Goal: Task Accomplishment & Management: Manage account settings

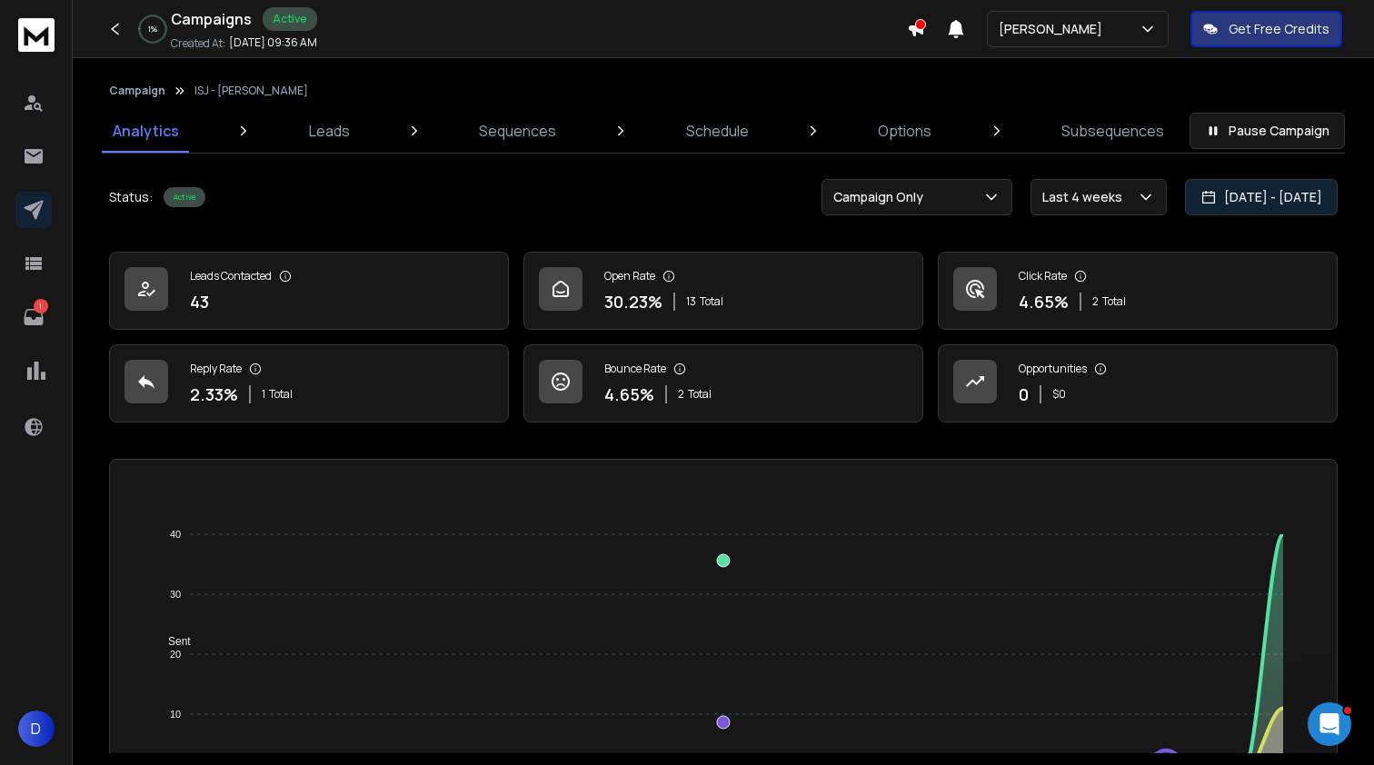
click at [1210, 193] on button "[DATE] - [DATE]" at bounding box center [1261, 197] width 153 height 36
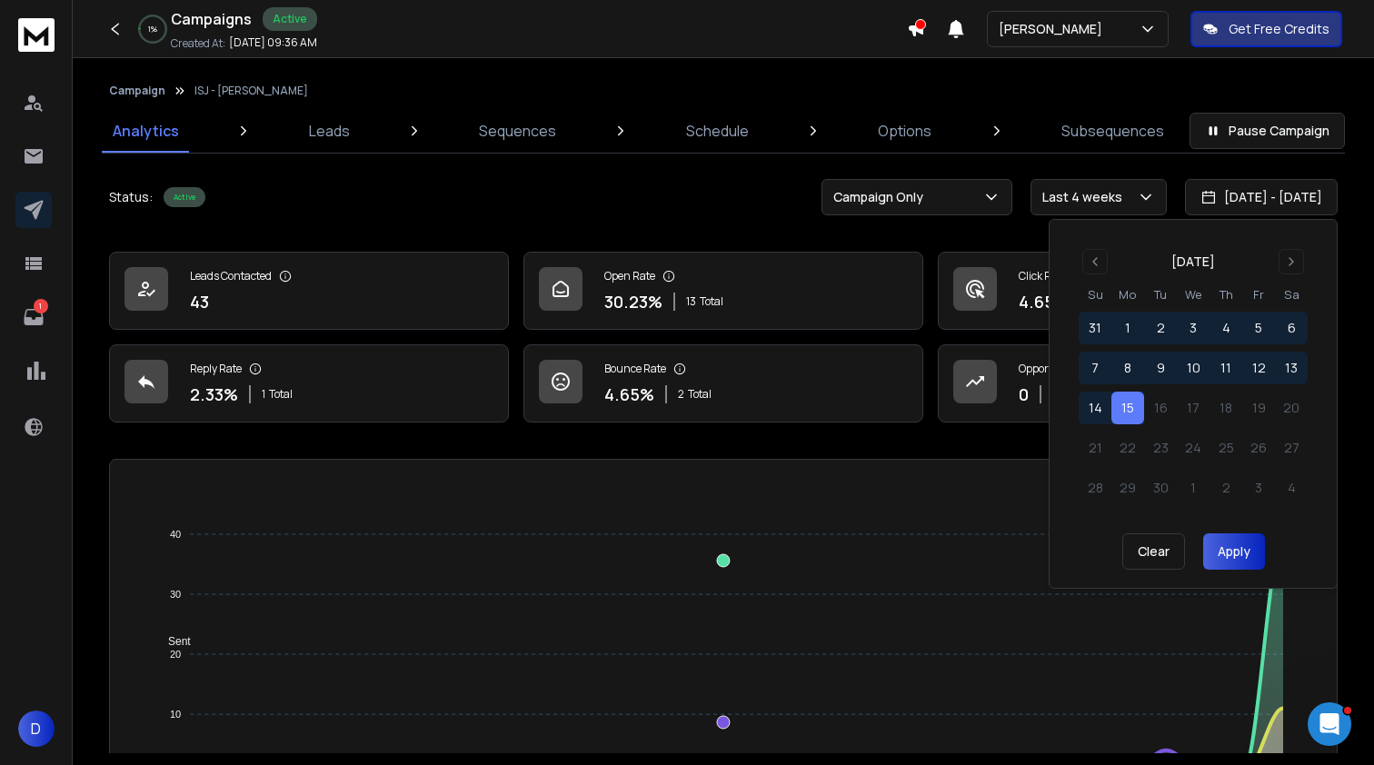
click at [1134, 412] on button "15" at bounding box center [1127, 408] width 33 height 33
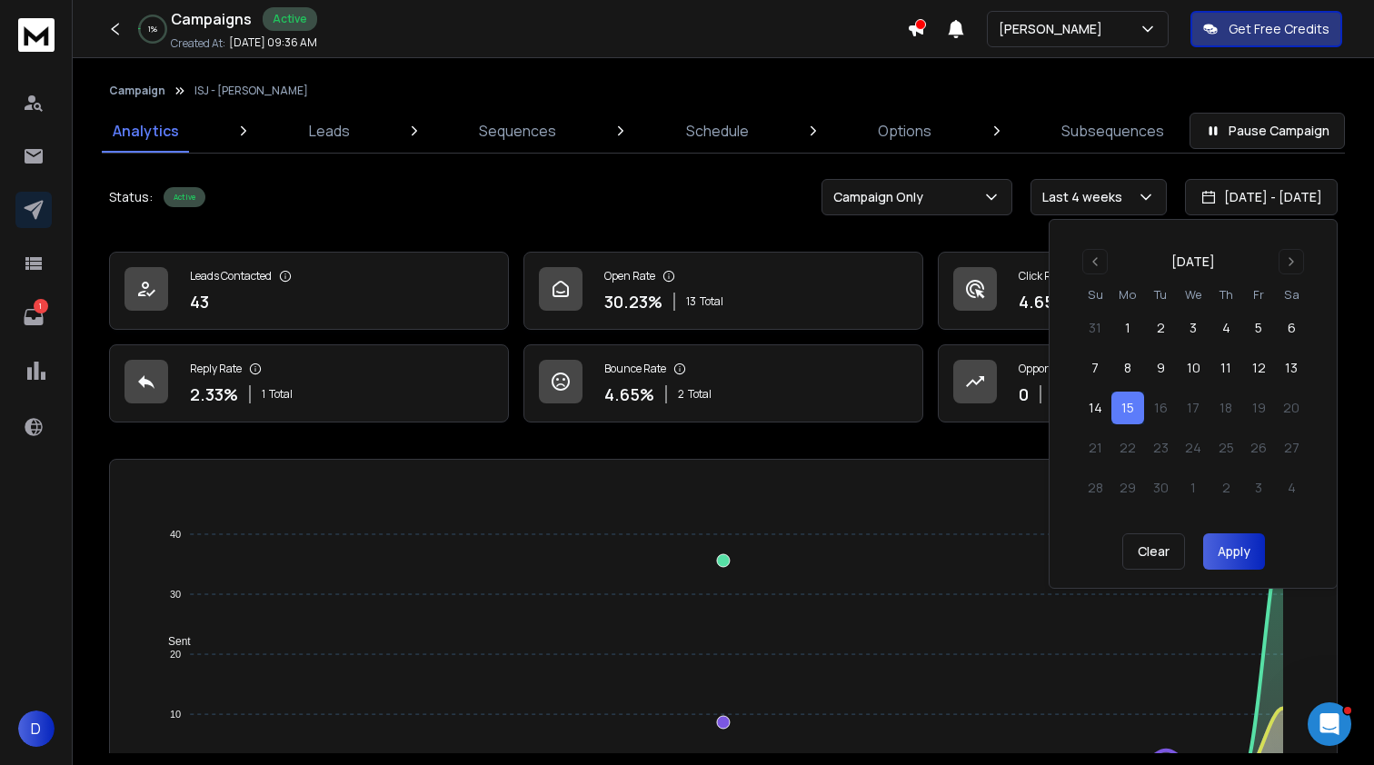
click at [1134, 412] on button "15" at bounding box center [1127, 408] width 33 height 33
click at [1225, 546] on button "Apply" at bounding box center [1234, 551] width 62 height 36
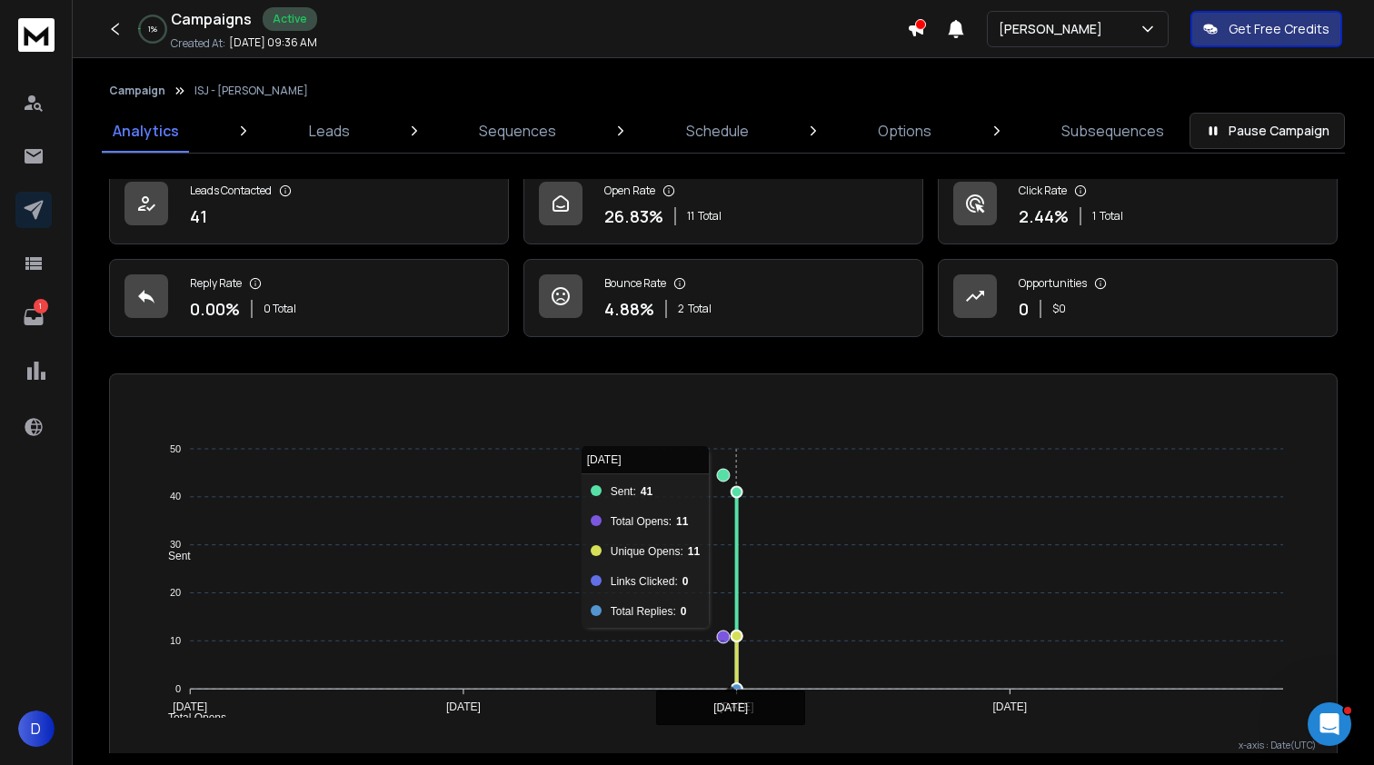
scroll to position [63, 0]
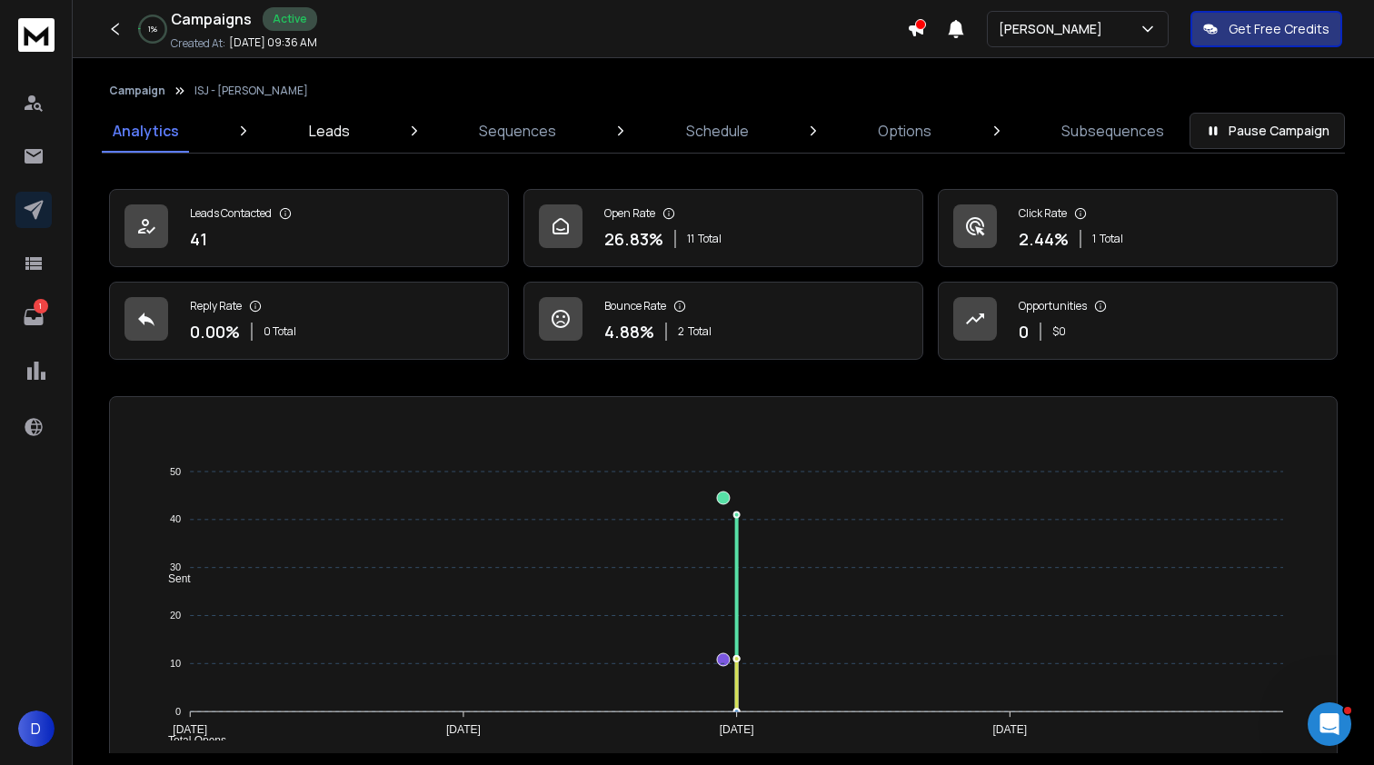
click at [350, 135] on link "Leads" at bounding box center [329, 131] width 63 height 44
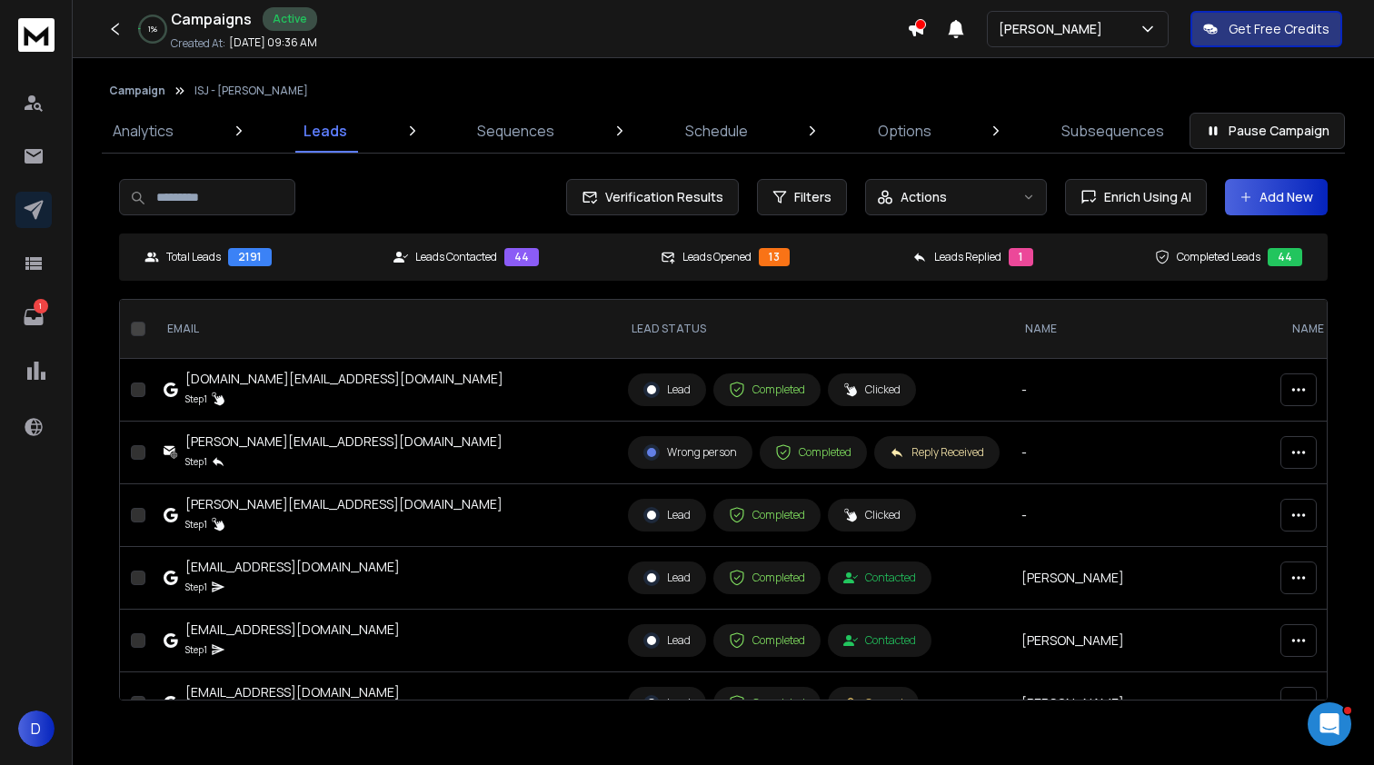
click at [205, 205] on input at bounding box center [207, 197] width 176 height 36
paste input "**********"
type input "**********"
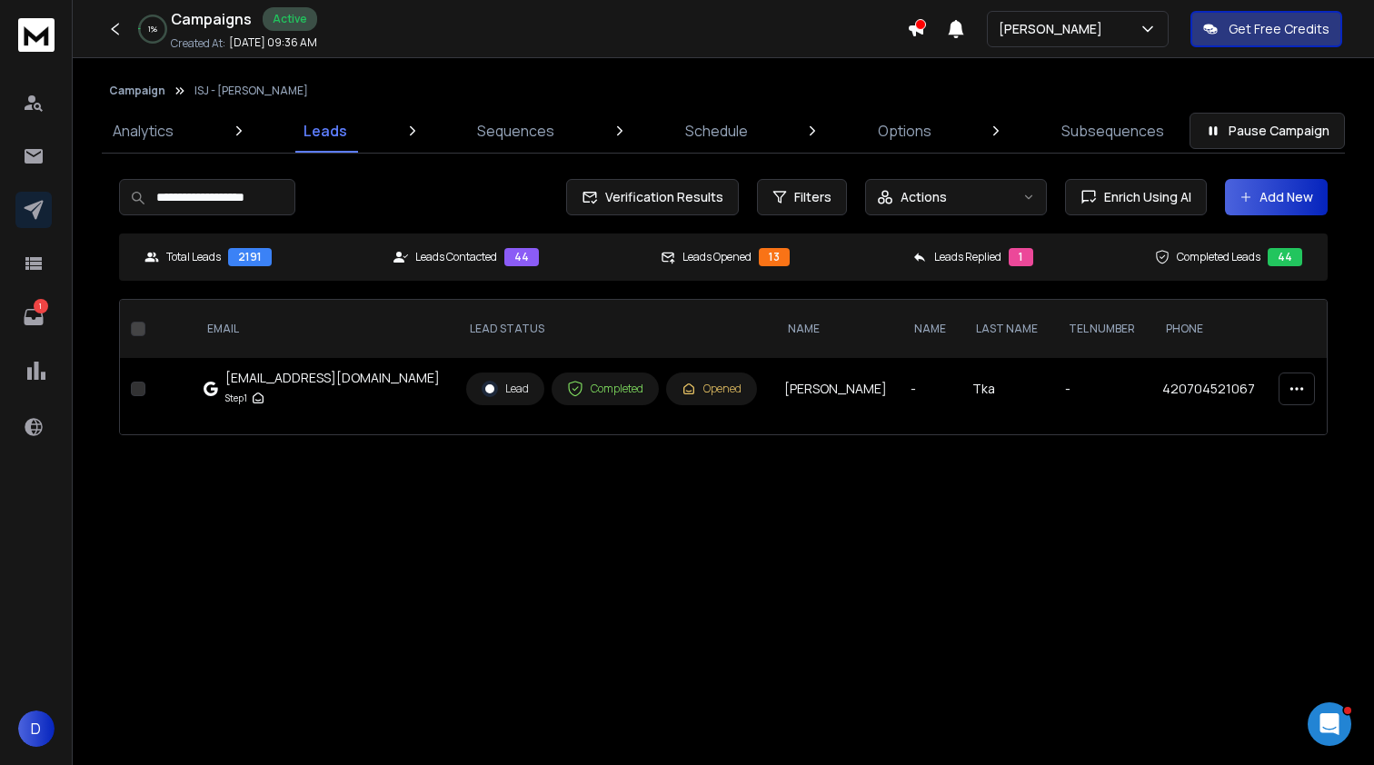
click at [241, 199] on input "**********" at bounding box center [207, 197] width 176 height 36
type input "*"
click at [34, 312] on icon at bounding box center [34, 317] width 22 height 22
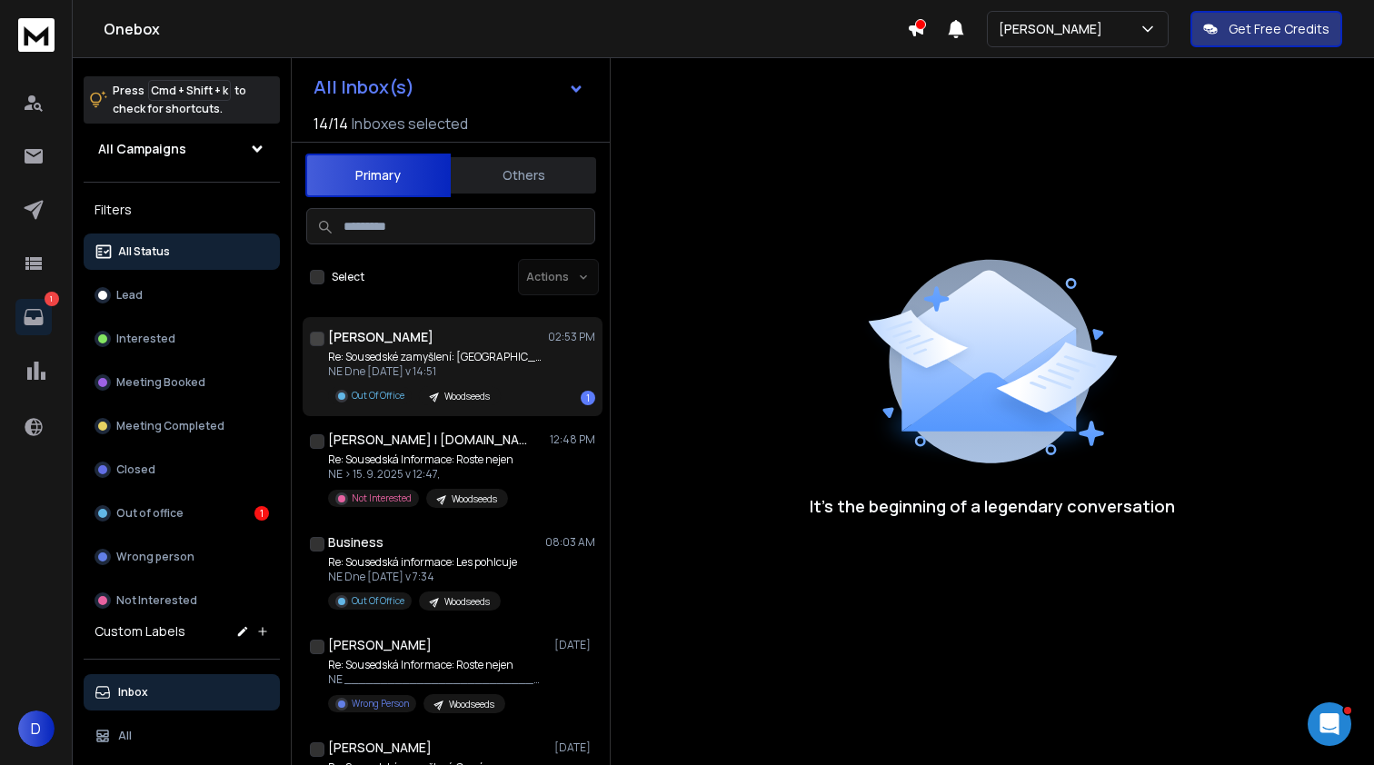
click at [509, 372] on p "NE Dne 15.09.2025 v 14:51" at bounding box center [437, 371] width 218 height 15
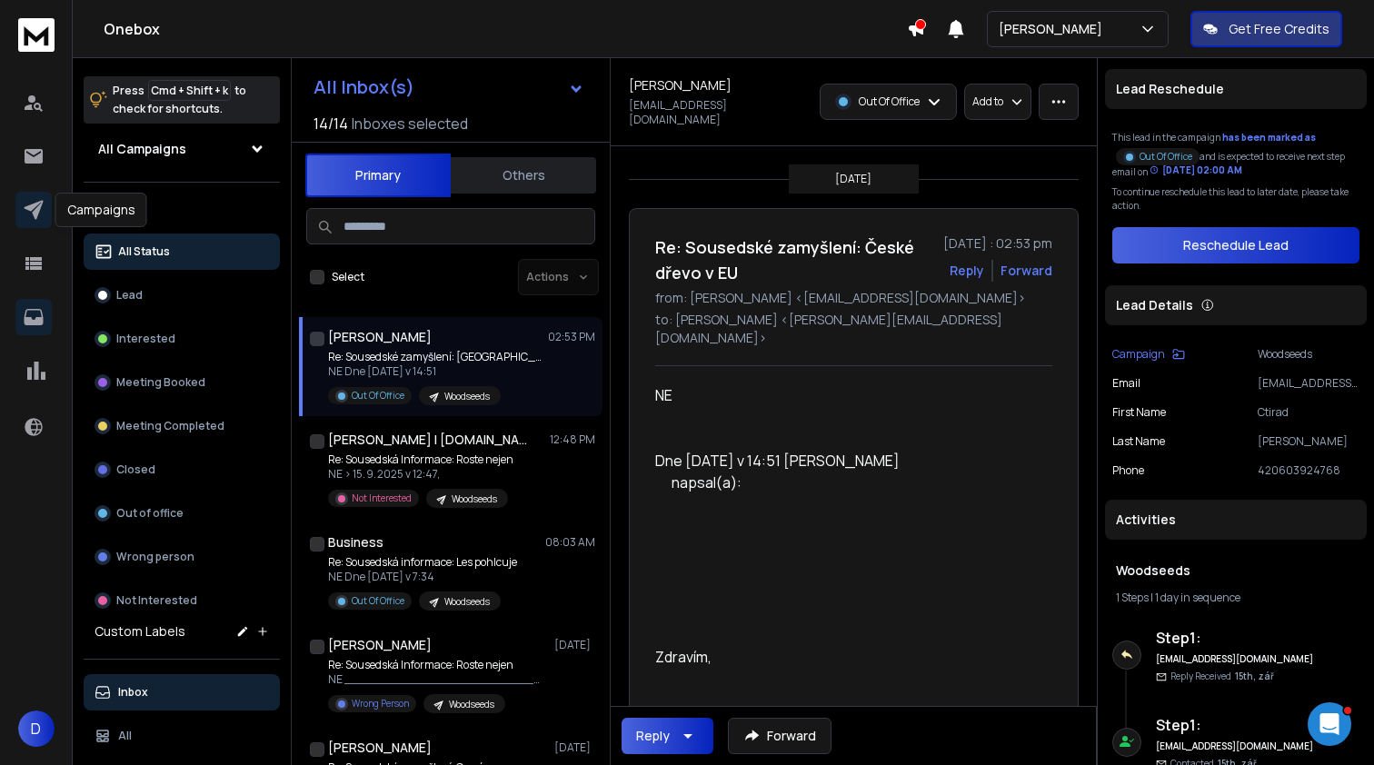
click at [23, 227] on link at bounding box center [33, 210] width 36 height 36
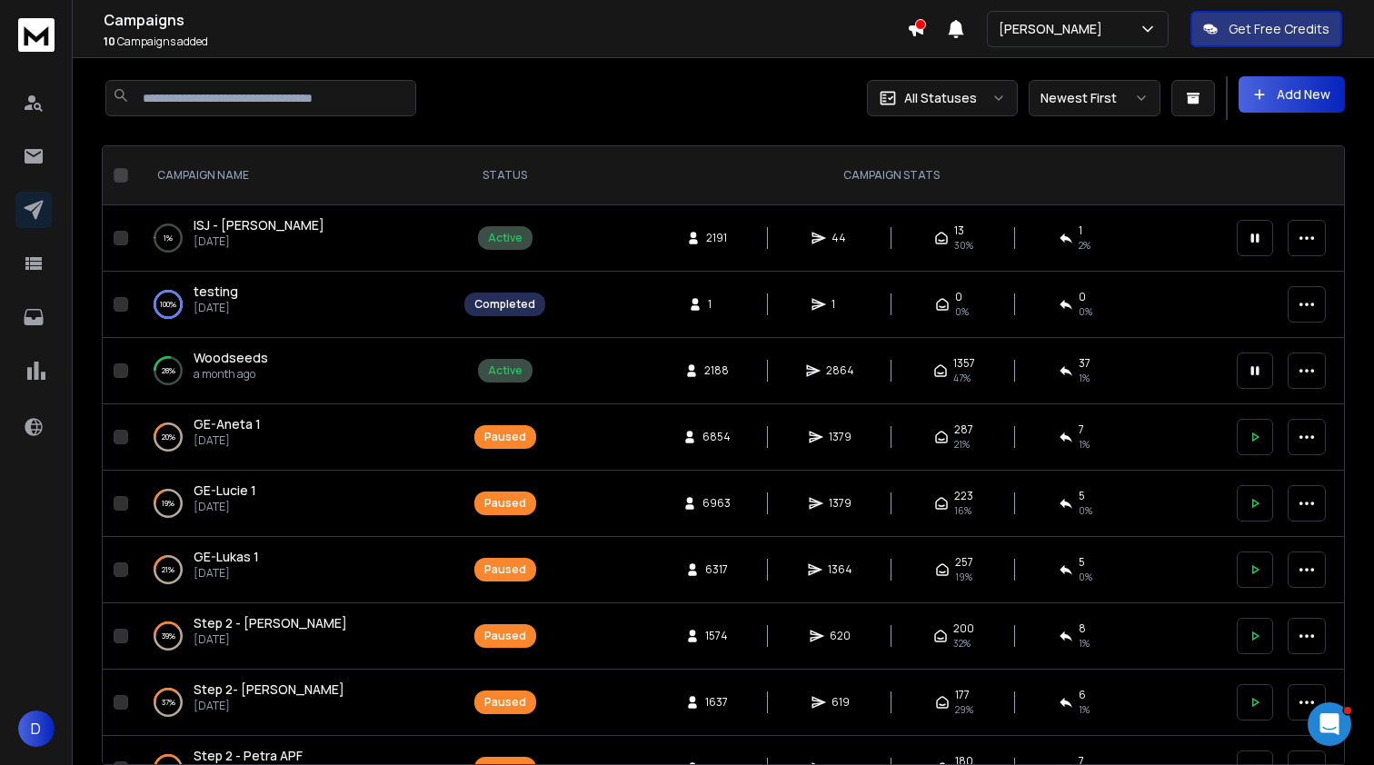
click at [249, 372] on p "a month ago" at bounding box center [231, 374] width 74 height 15
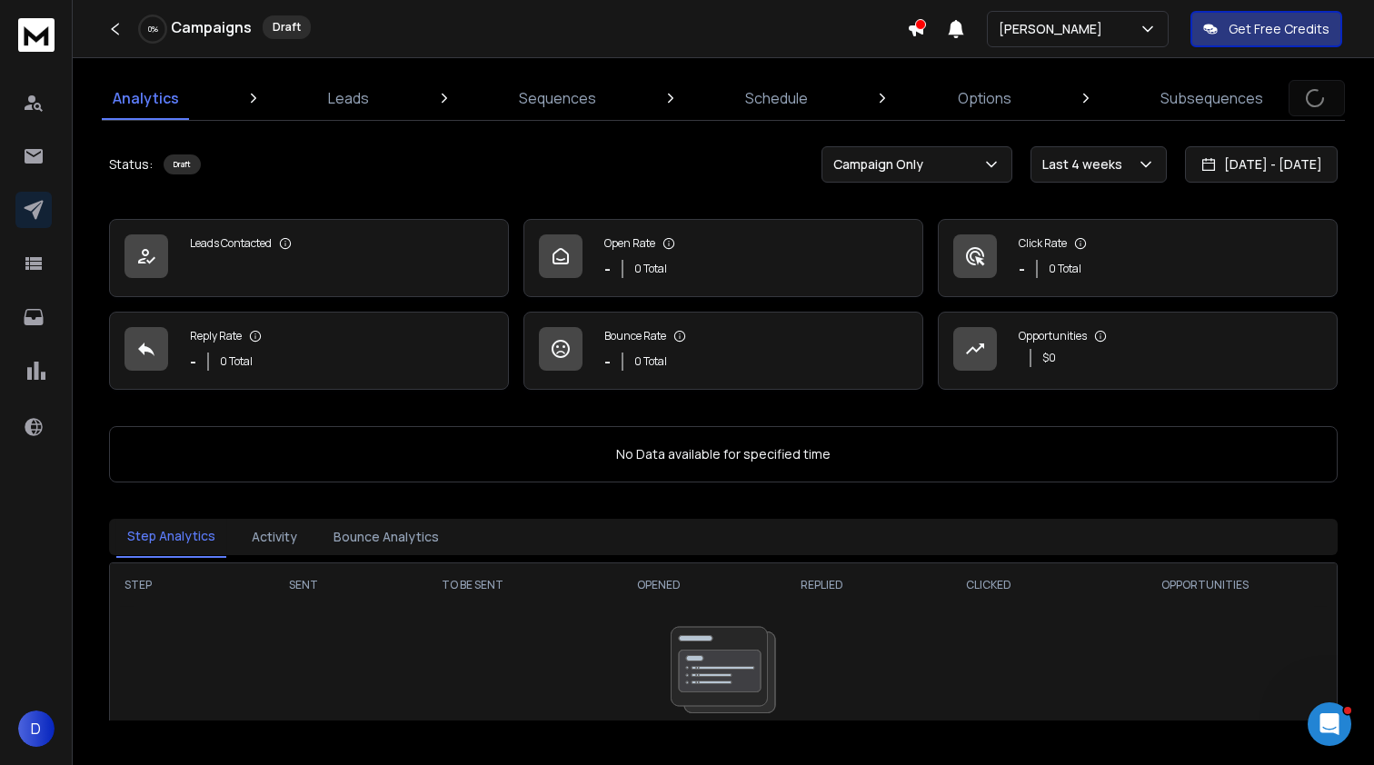
click at [860, 12] on div "0 % Campaigns Draft David S. Get Free Credits" at bounding box center [687, 29] width 1374 height 58
click at [42, 199] on icon at bounding box center [34, 210] width 22 height 22
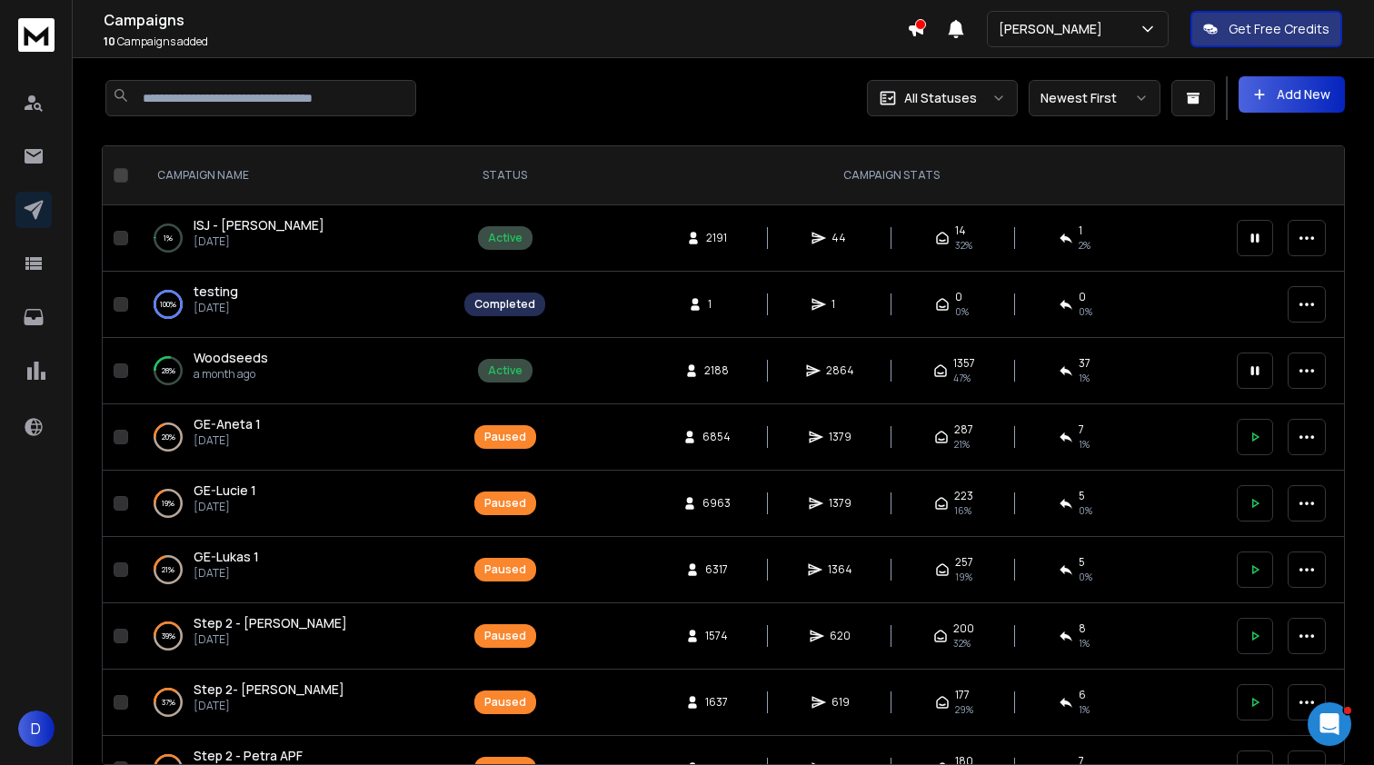
click at [234, 357] on span "Woodseeds" at bounding box center [231, 357] width 74 height 17
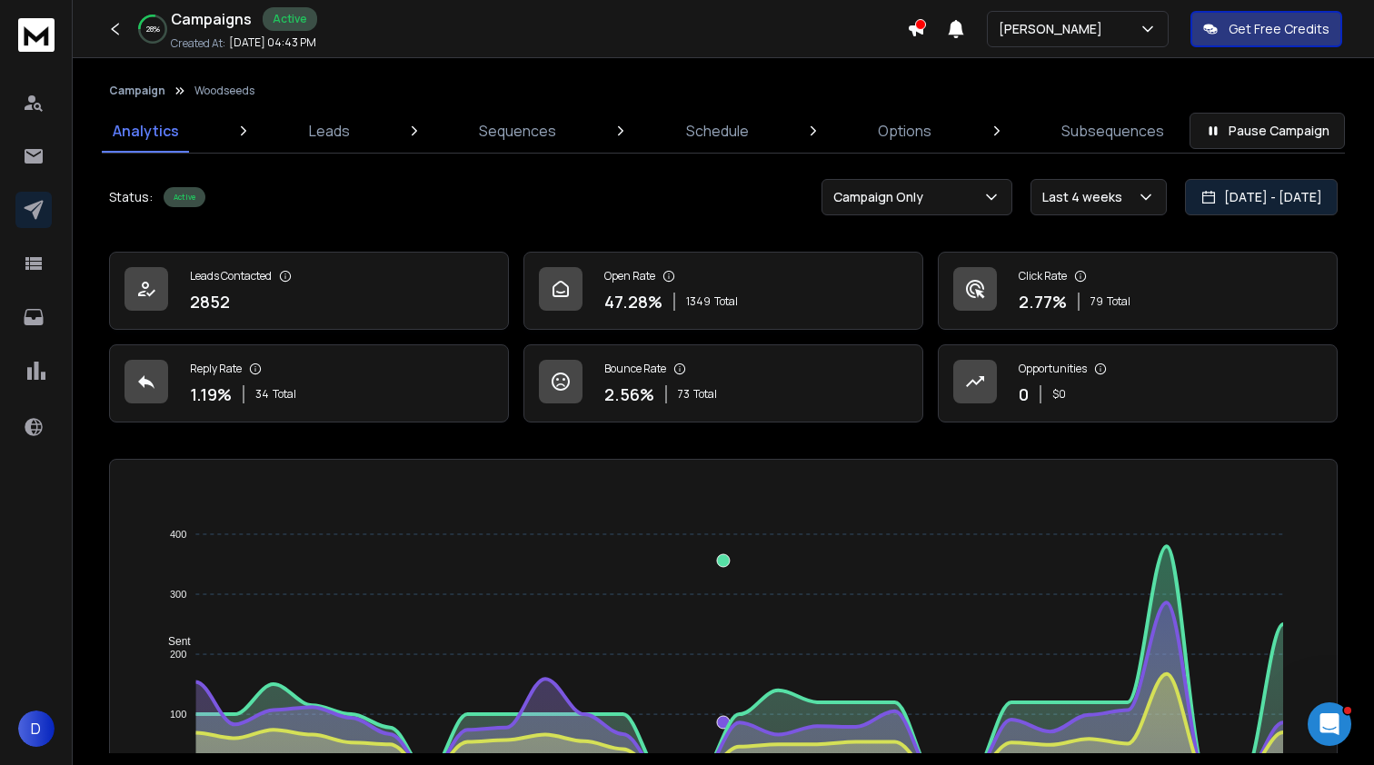
click at [1231, 196] on button "[DATE] - [DATE]" at bounding box center [1261, 197] width 153 height 36
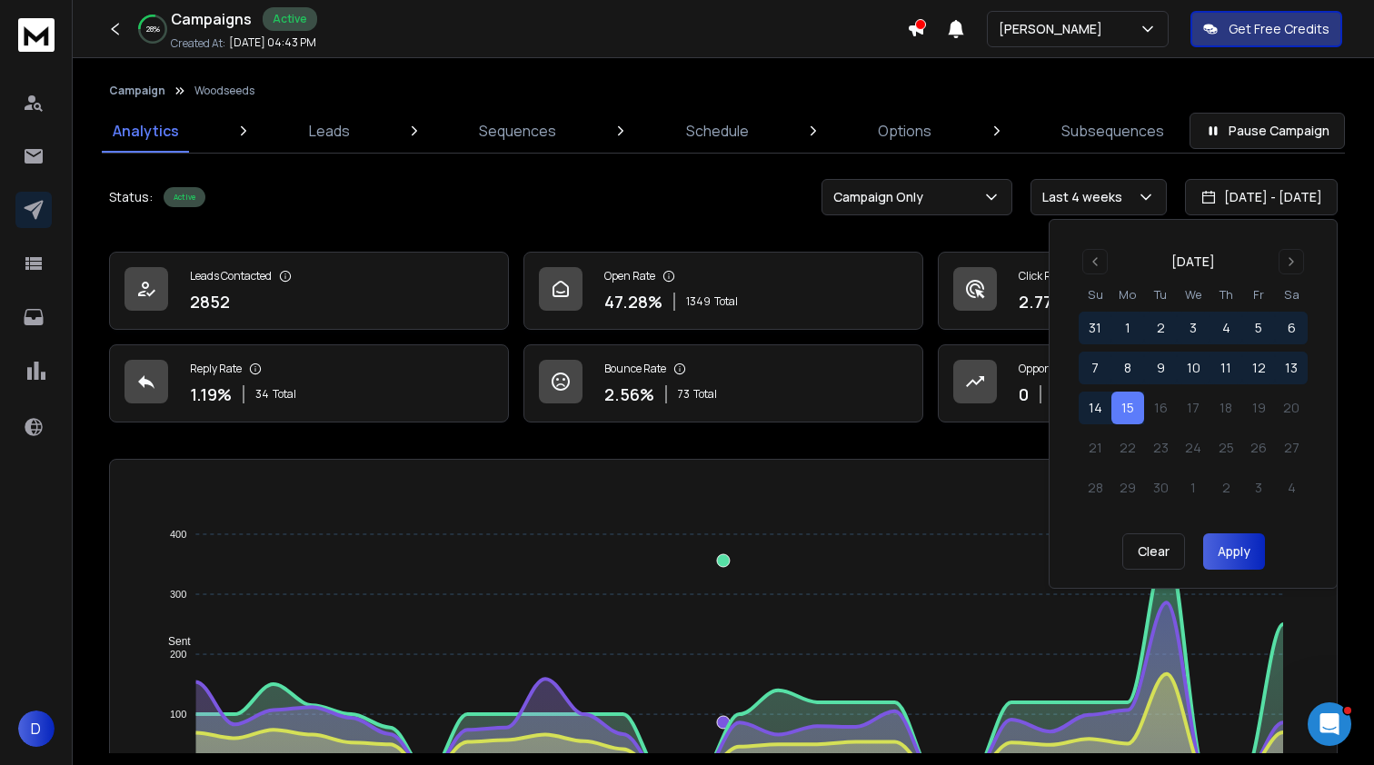
click at [1124, 414] on button "15" at bounding box center [1127, 408] width 33 height 33
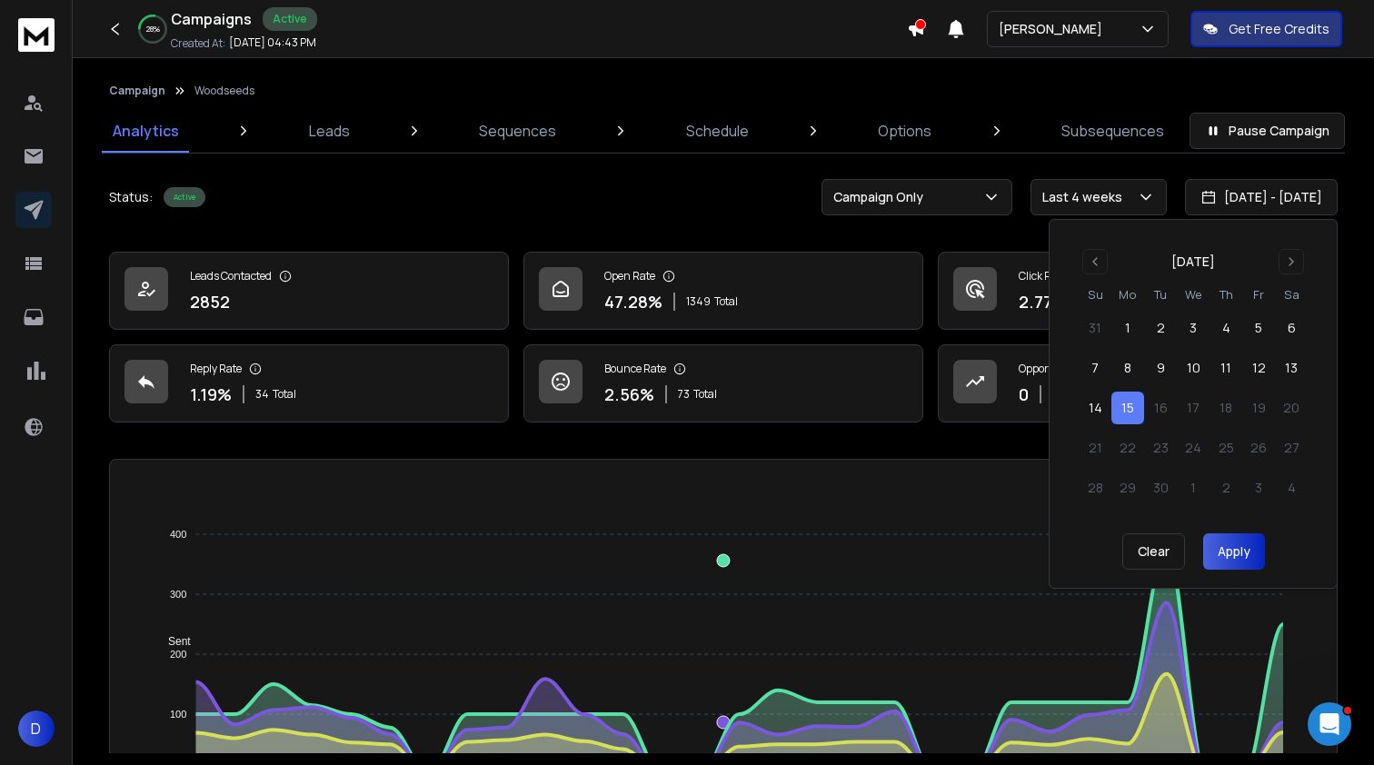
click at [1124, 414] on button "15" at bounding box center [1127, 408] width 33 height 33
click at [1232, 550] on button "Apply" at bounding box center [1234, 551] width 62 height 36
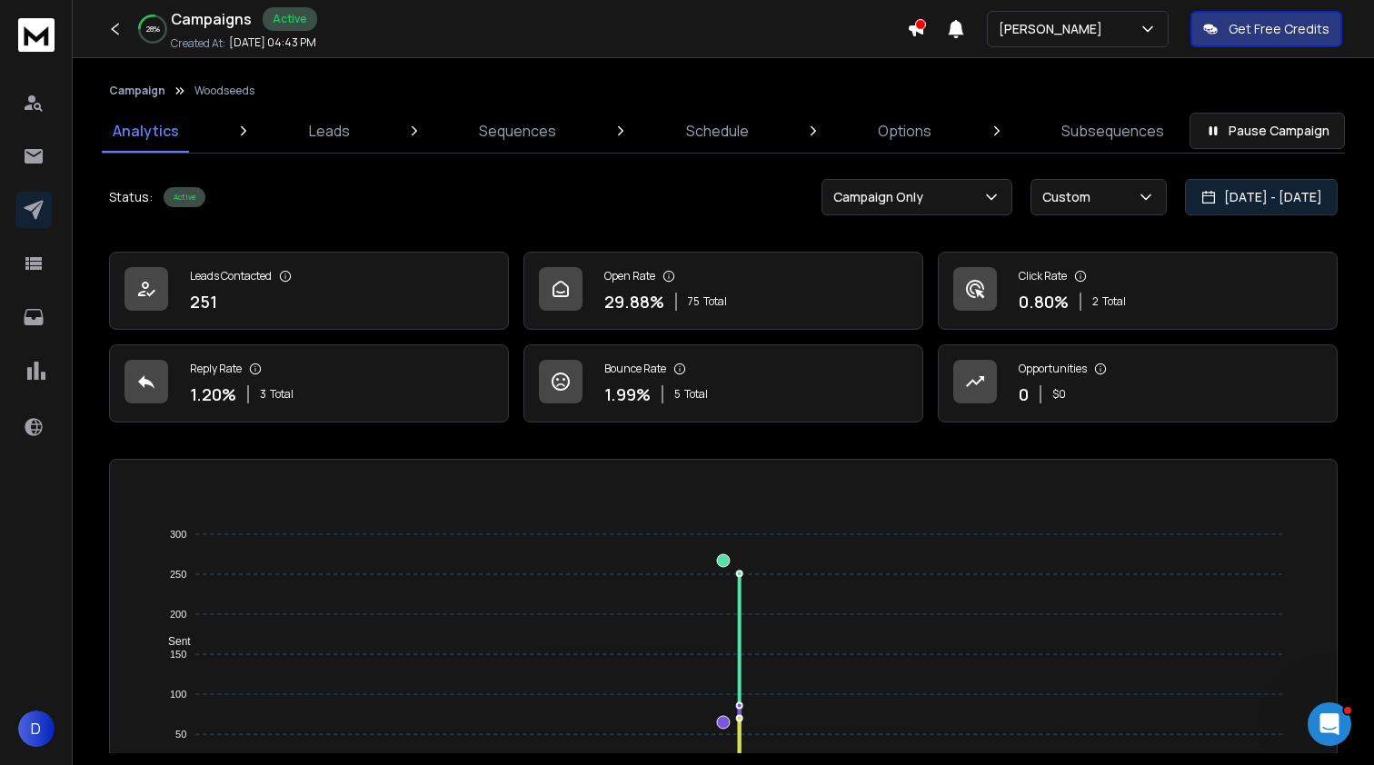
click at [1205, 200] on button "15 Sep 2025 - 15 Sep 2025" at bounding box center [1261, 197] width 153 height 36
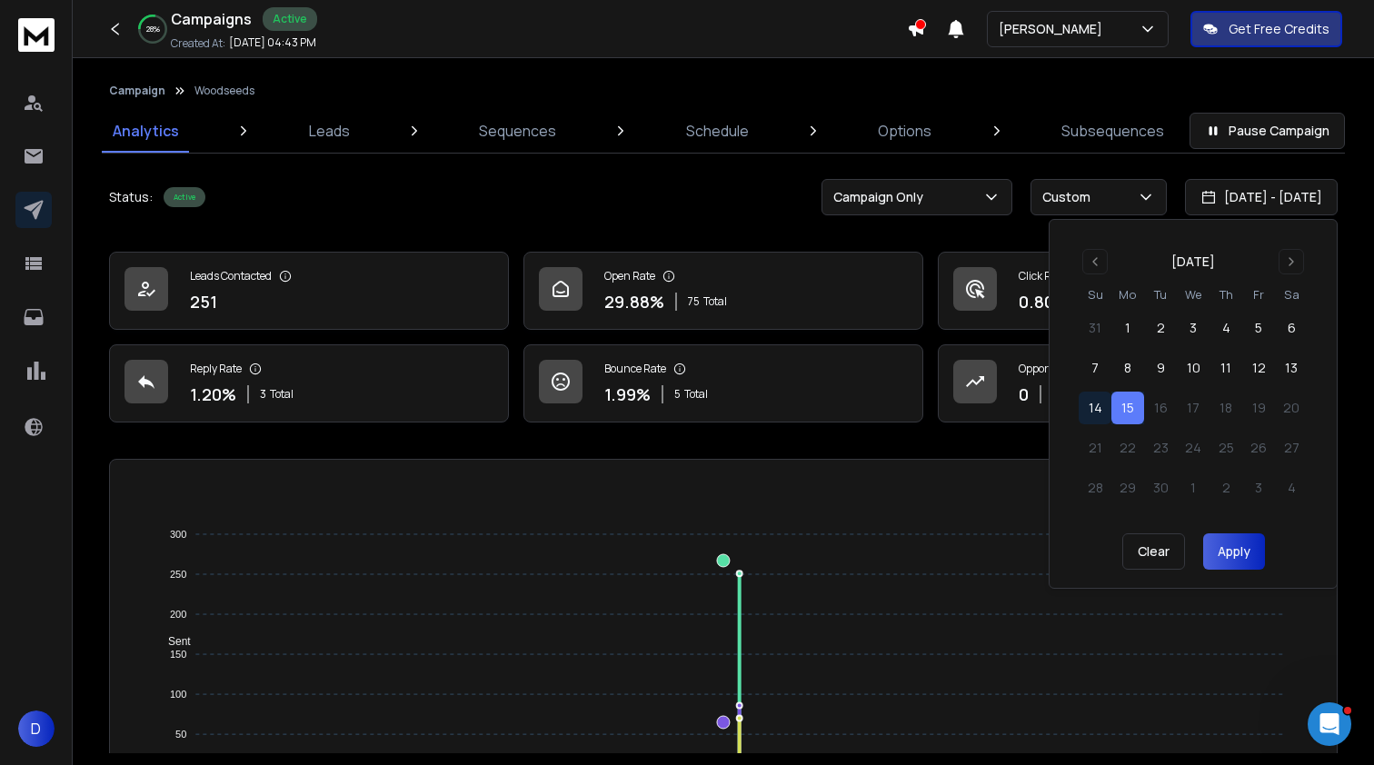
click at [1088, 418] on button "14" at bounding box center [1094, 408] width 33 height 33
click at [1266, 371] on button "12" at bounding box center [1258, 368] width 33 height 33
click at [1230, 560] on button "Apply" at bounding box center [1234, 551] width 62 height 36
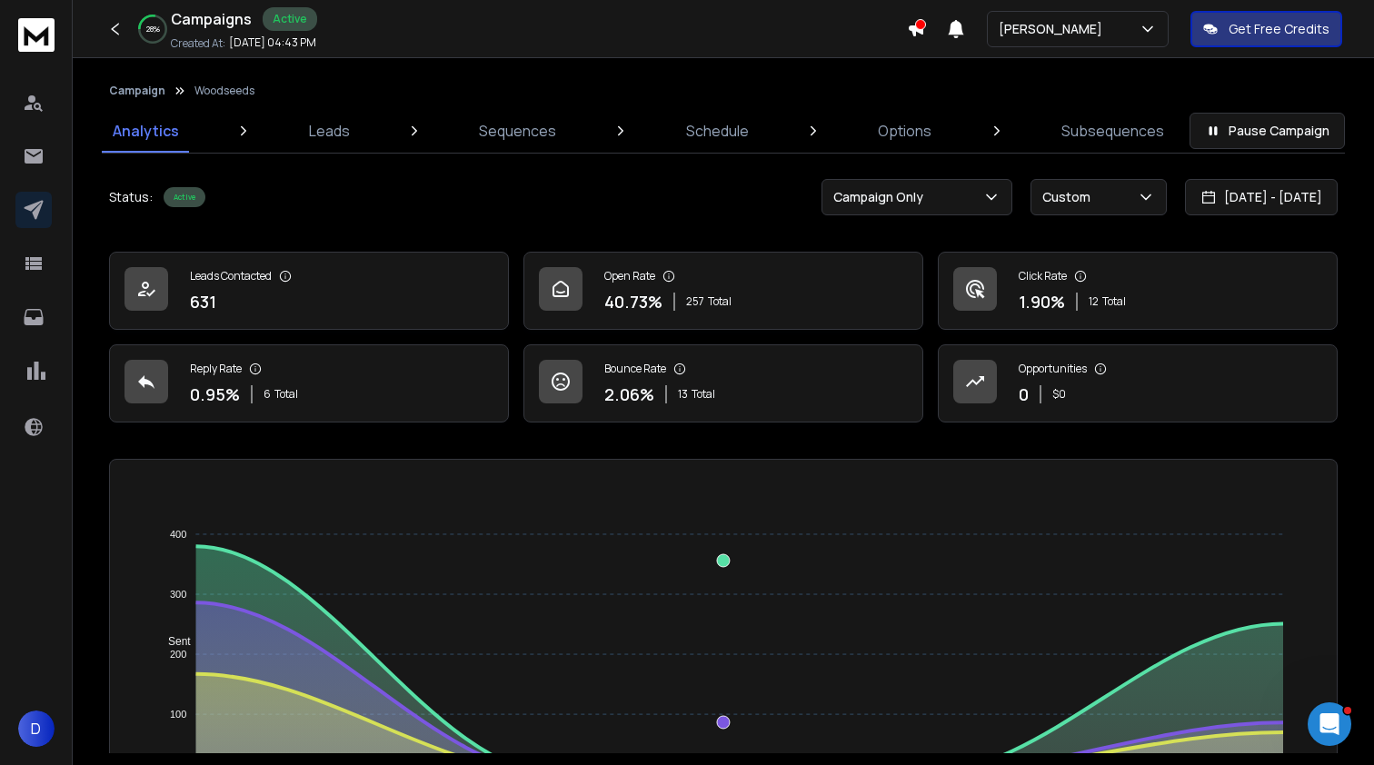
click at [120, 77] on div "Campaign Woodseeds" at bounding box center [723, 90] width 1243 height 29
click at [123, 94] on button "Campaign" at bounding box center [137, 91] width 56 height 15
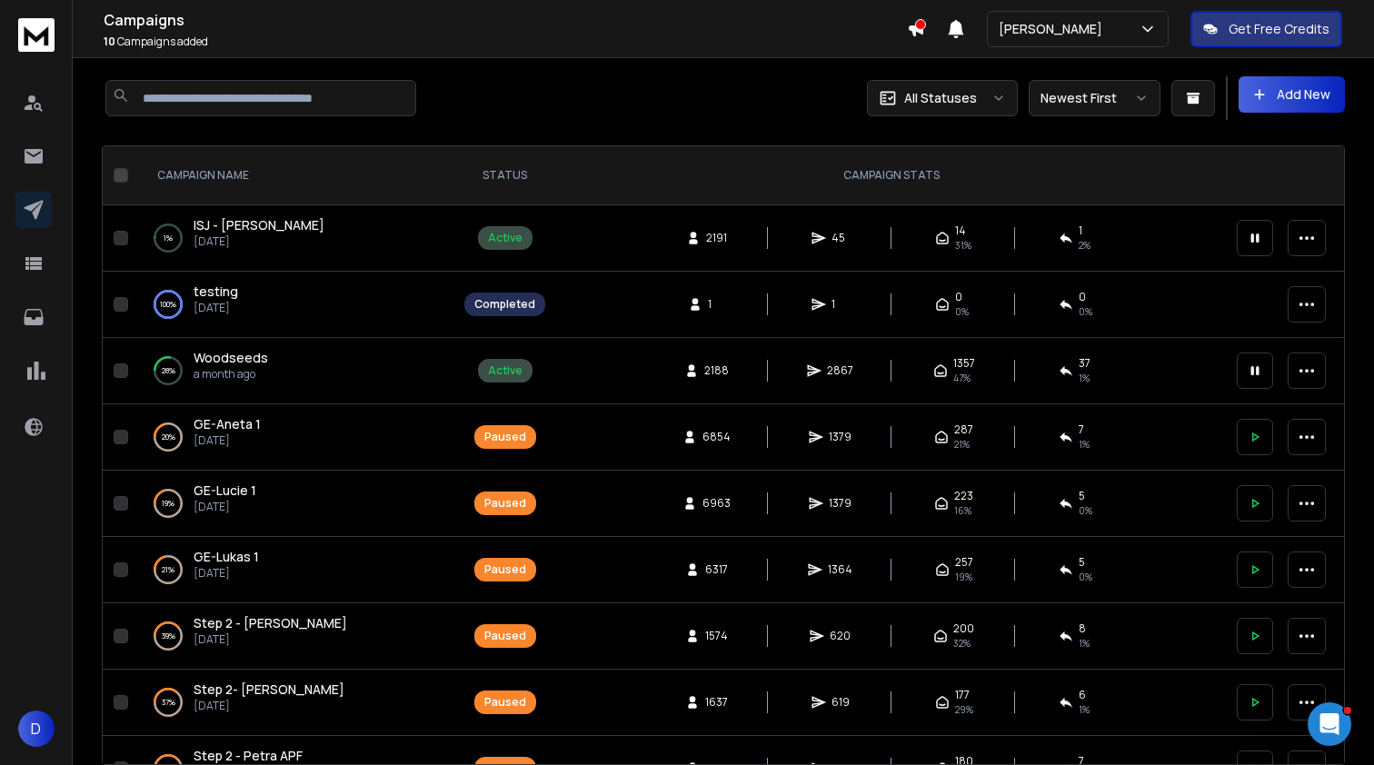
click at [268, 230] on div "1 % ISJ - Václav 3 days ago" at bounding box center [295, 238] width 282 height 44
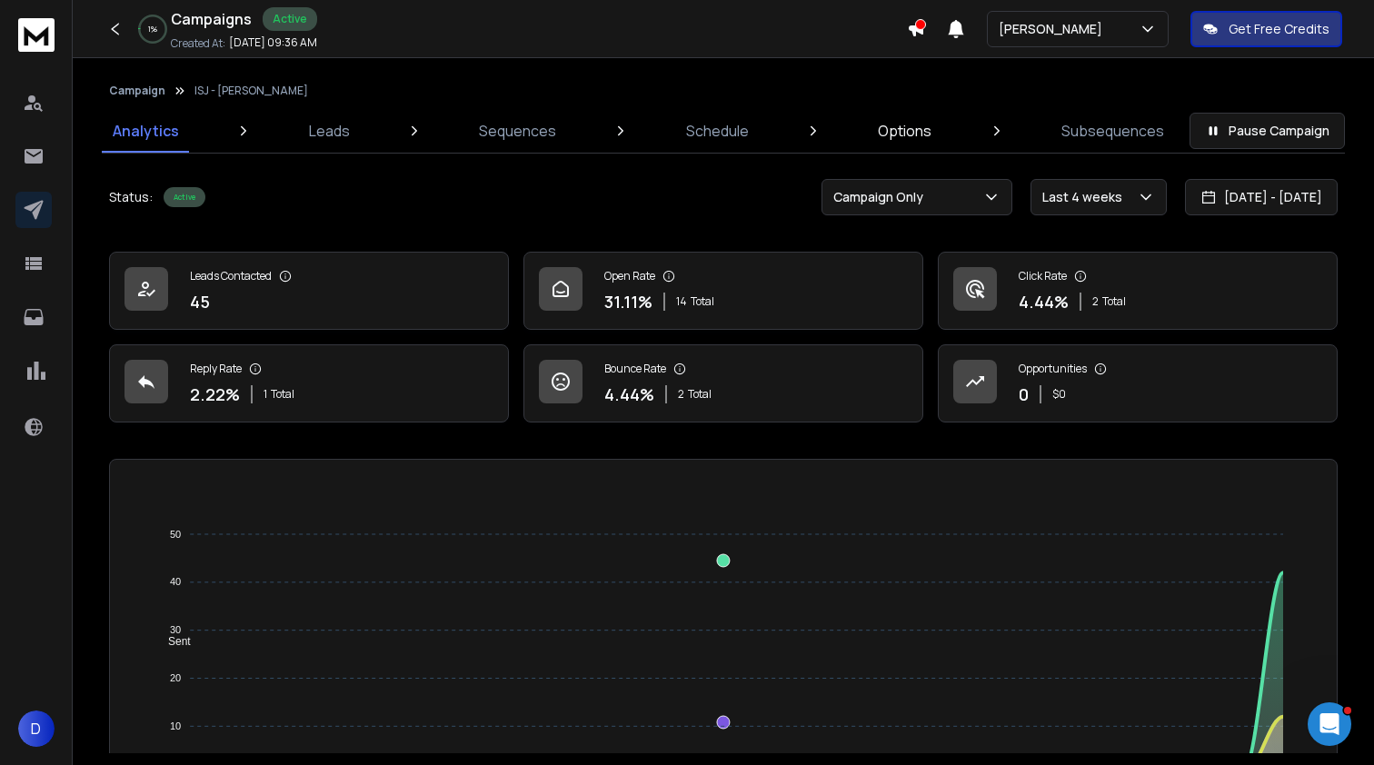
click at [898, 120] on p "Options" at bounding box center [905, 131] width 54 height 22
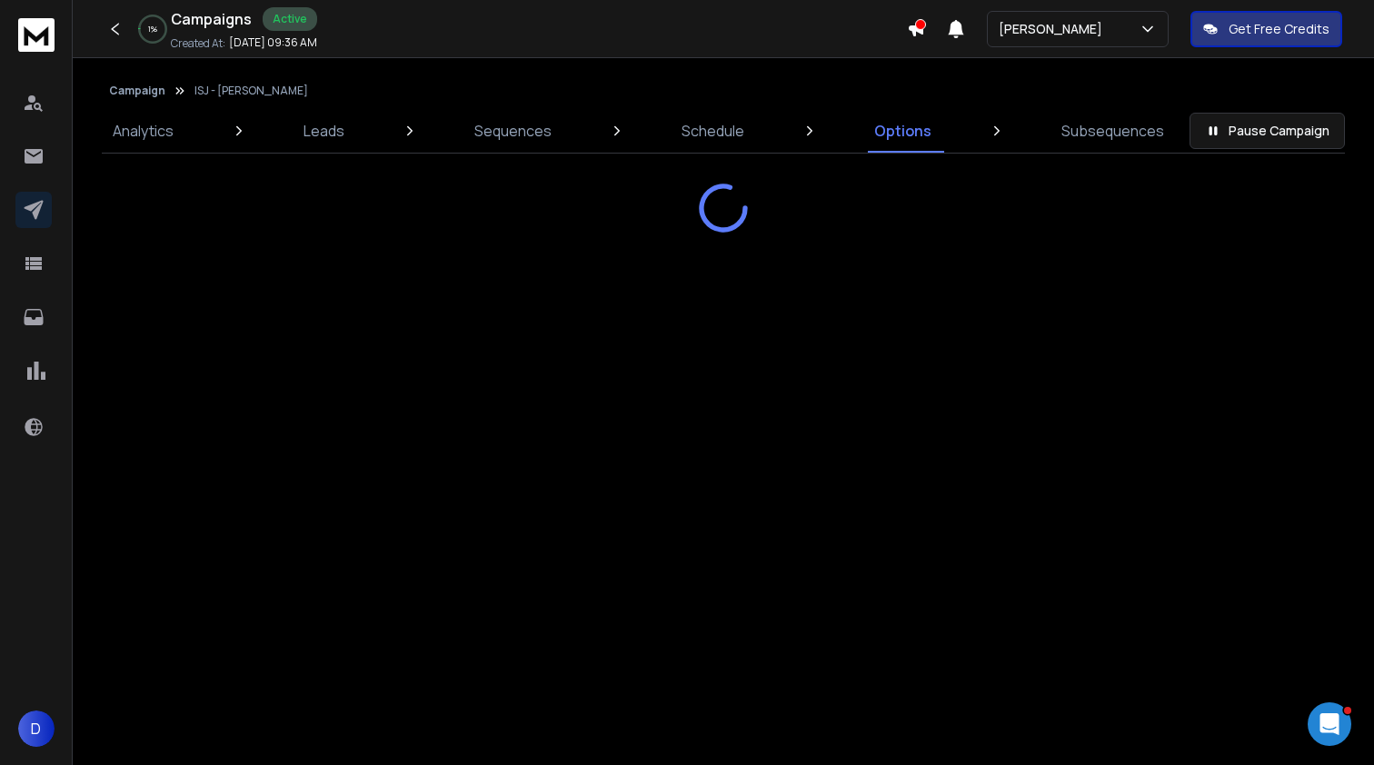
select select "*********"
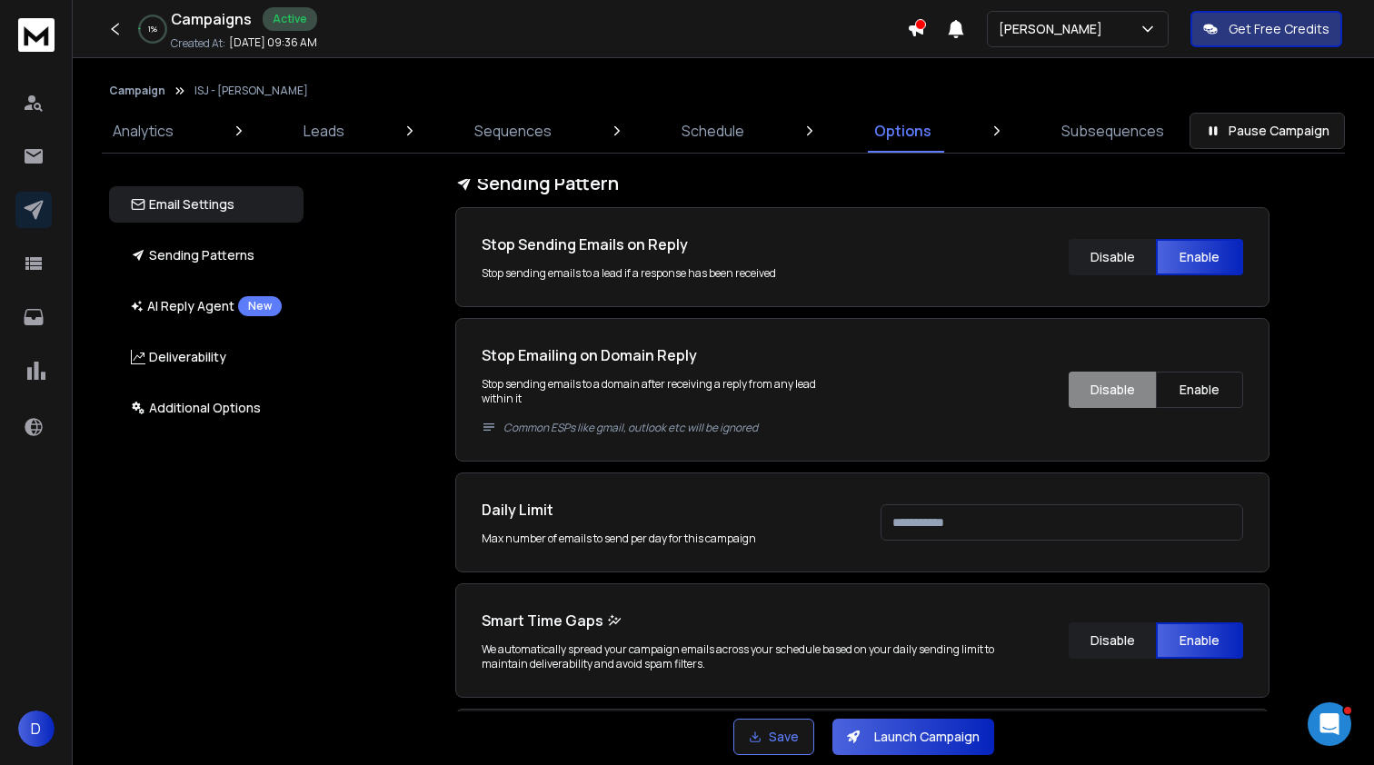
scroll to position [420, 0]
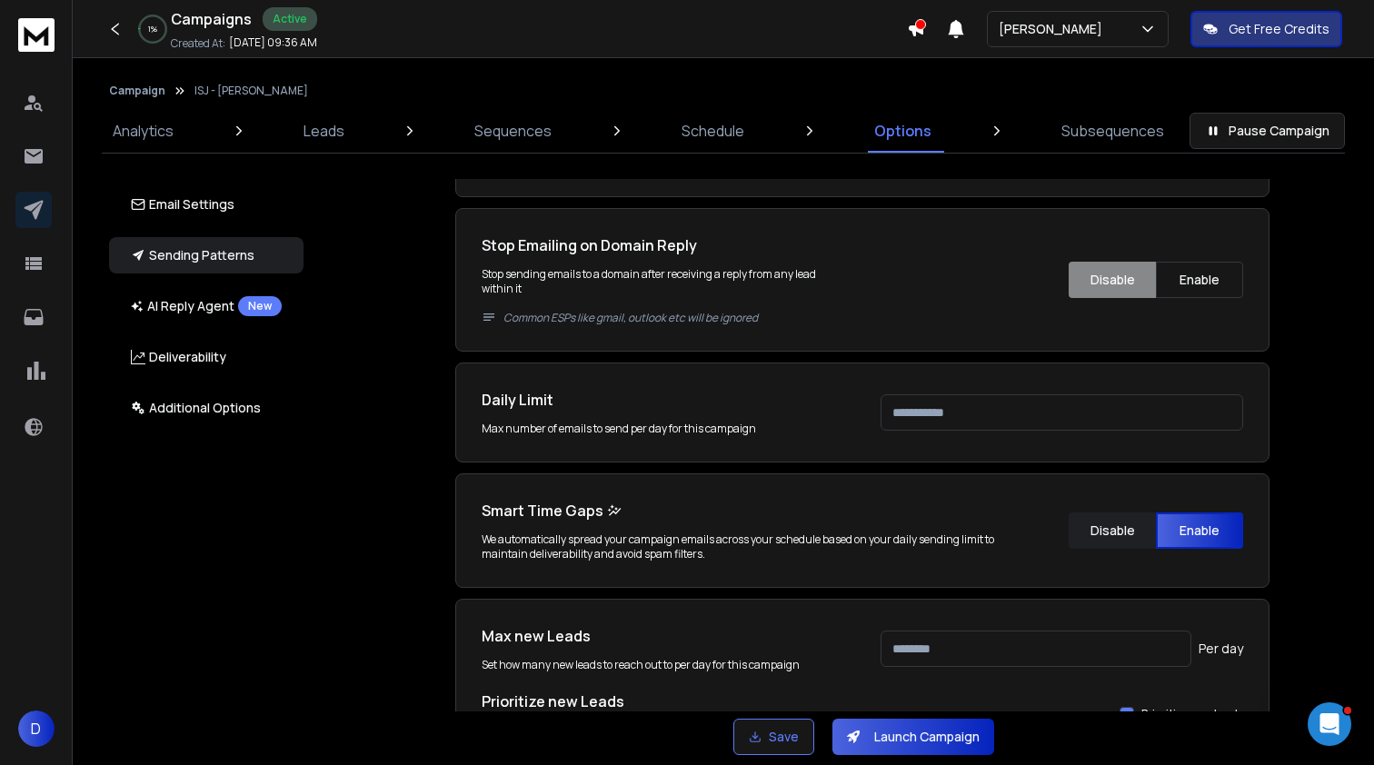
click at [945, 432] on div "Daily Limit Max number of emails to send per day for this campaign ***" at bounding box center [862, 412] width 761 height 47
click at [941, 420] on input "***" at bounding box center [1061, 412] width 363 height 36
click at [941, 420] on div "**********" at bounding box center [862, 664] width 814 height 1207
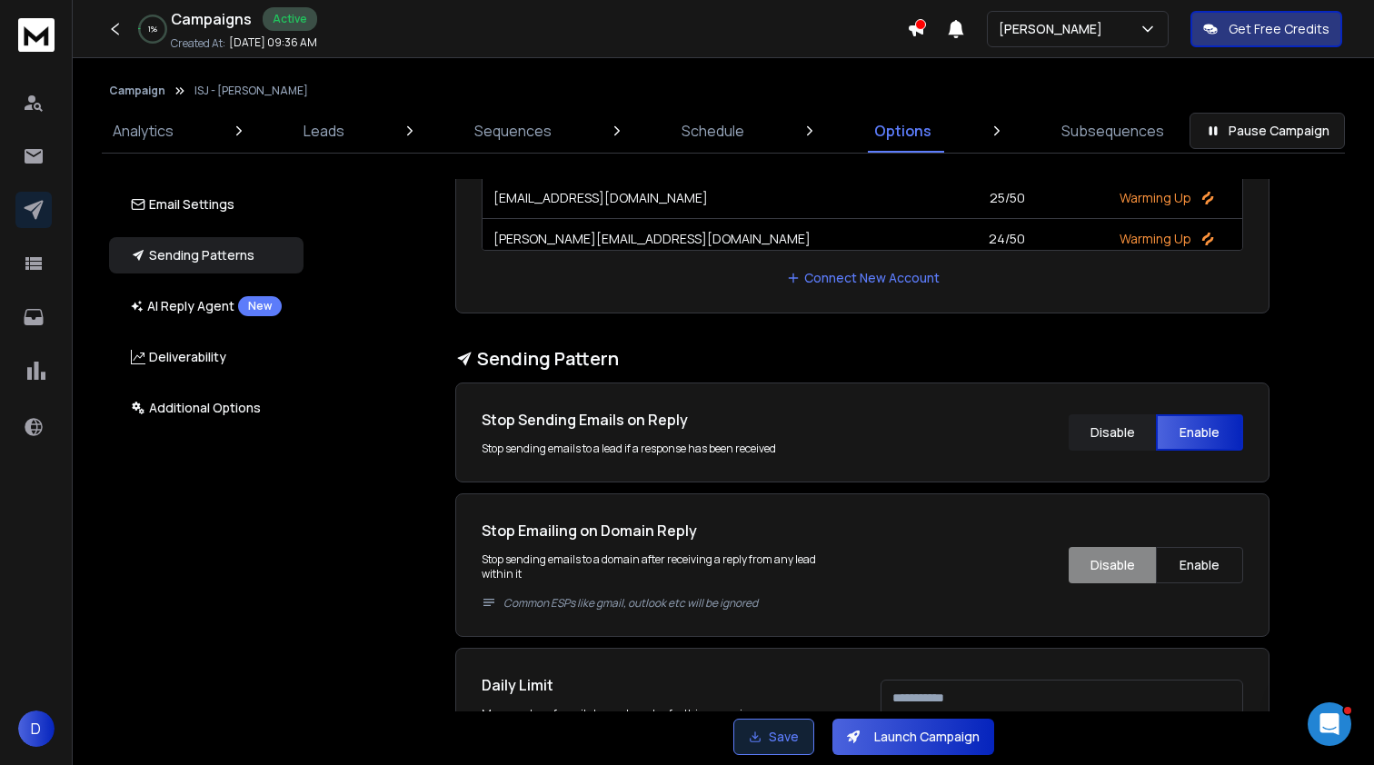
type input "***"
click at [770, 721] on button "Save" at bounding box center [773, 737] width 81 height 36
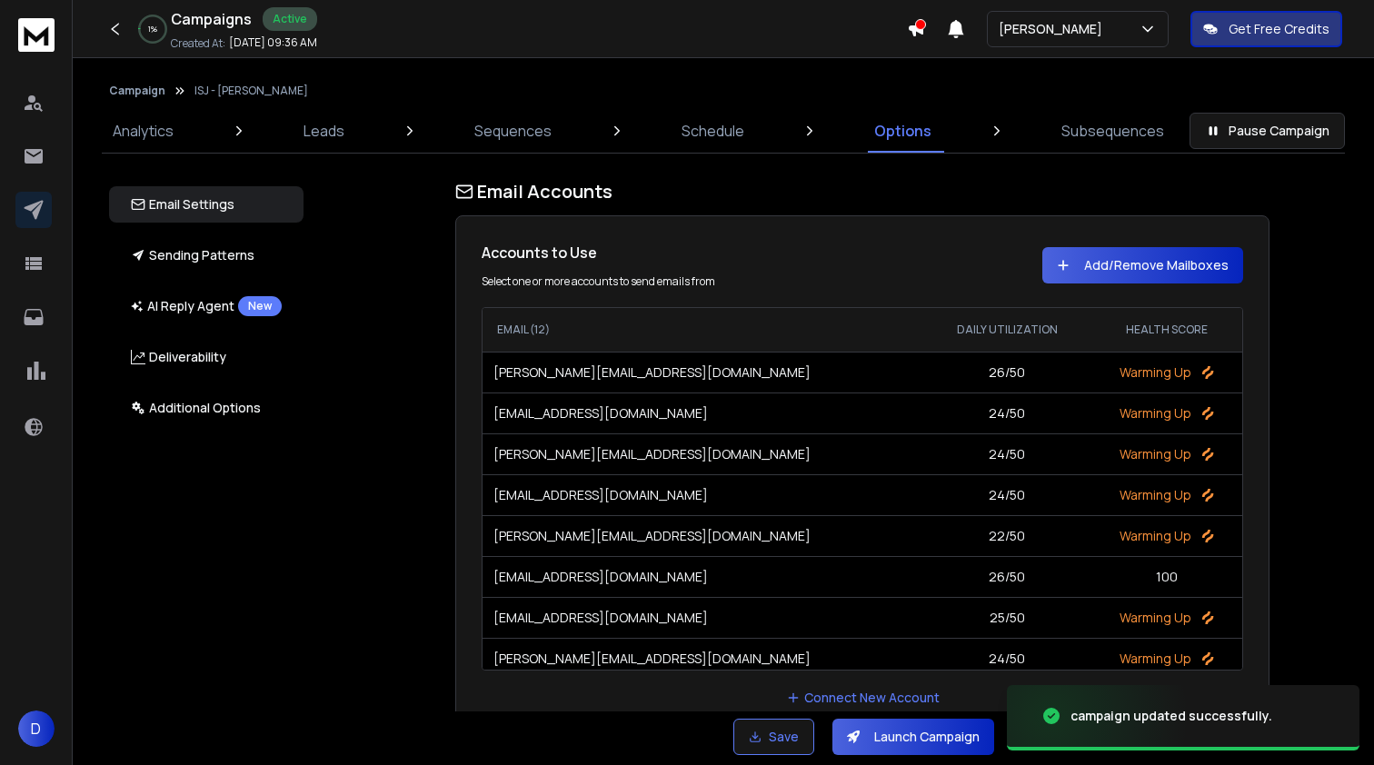
scroll to position [0, 0]
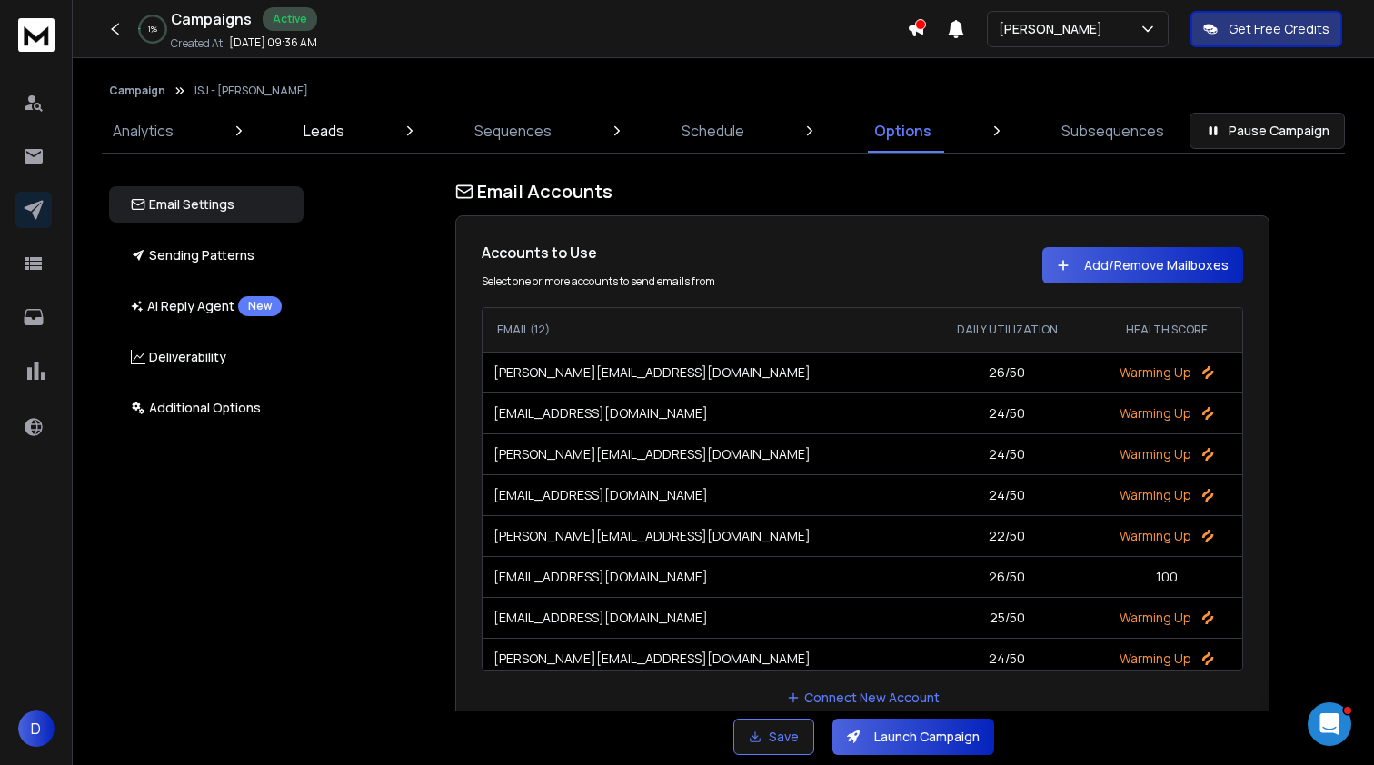
click at [323, 144] on link "Leads" at bounding box center [324, 131] width 63 height 44
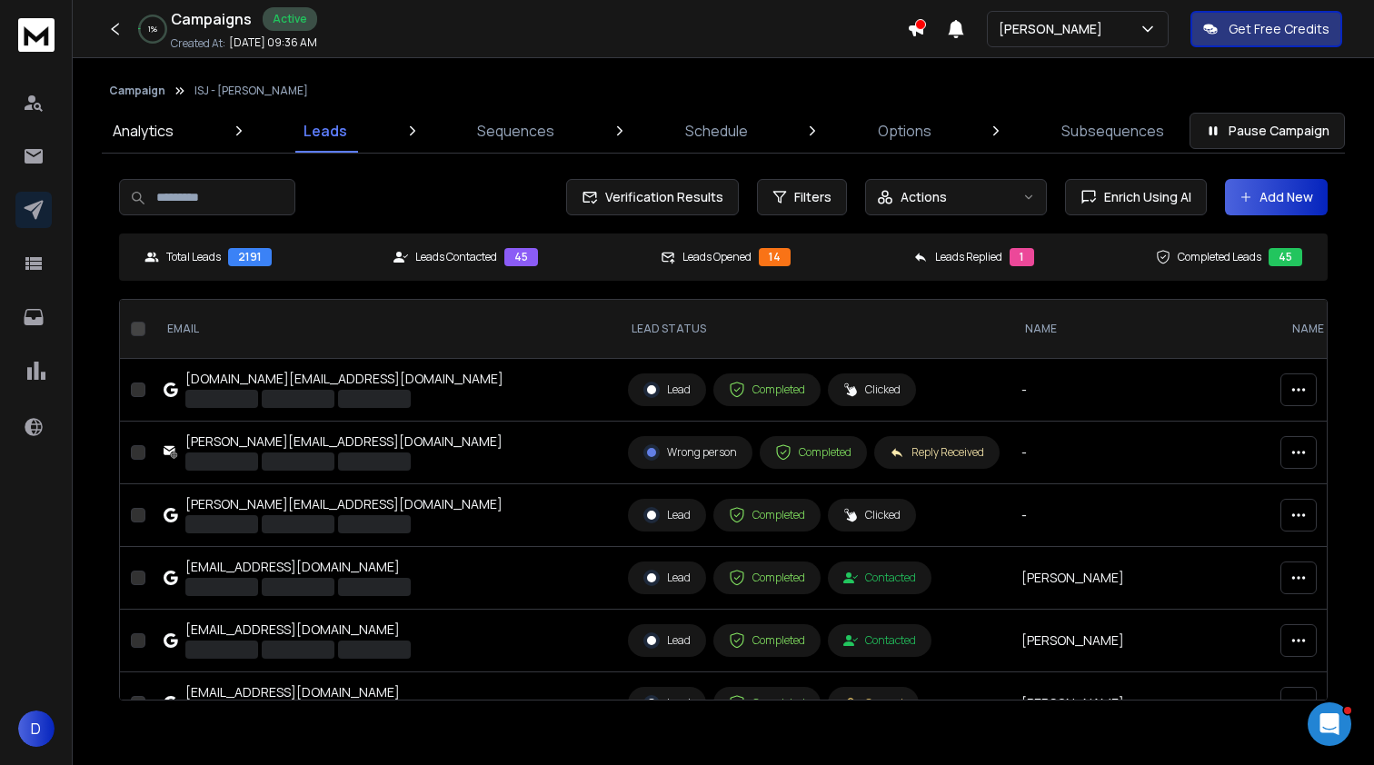
click at [146, 130] on p "Analytics" at bounding box center [143, 131] width 61 height 22
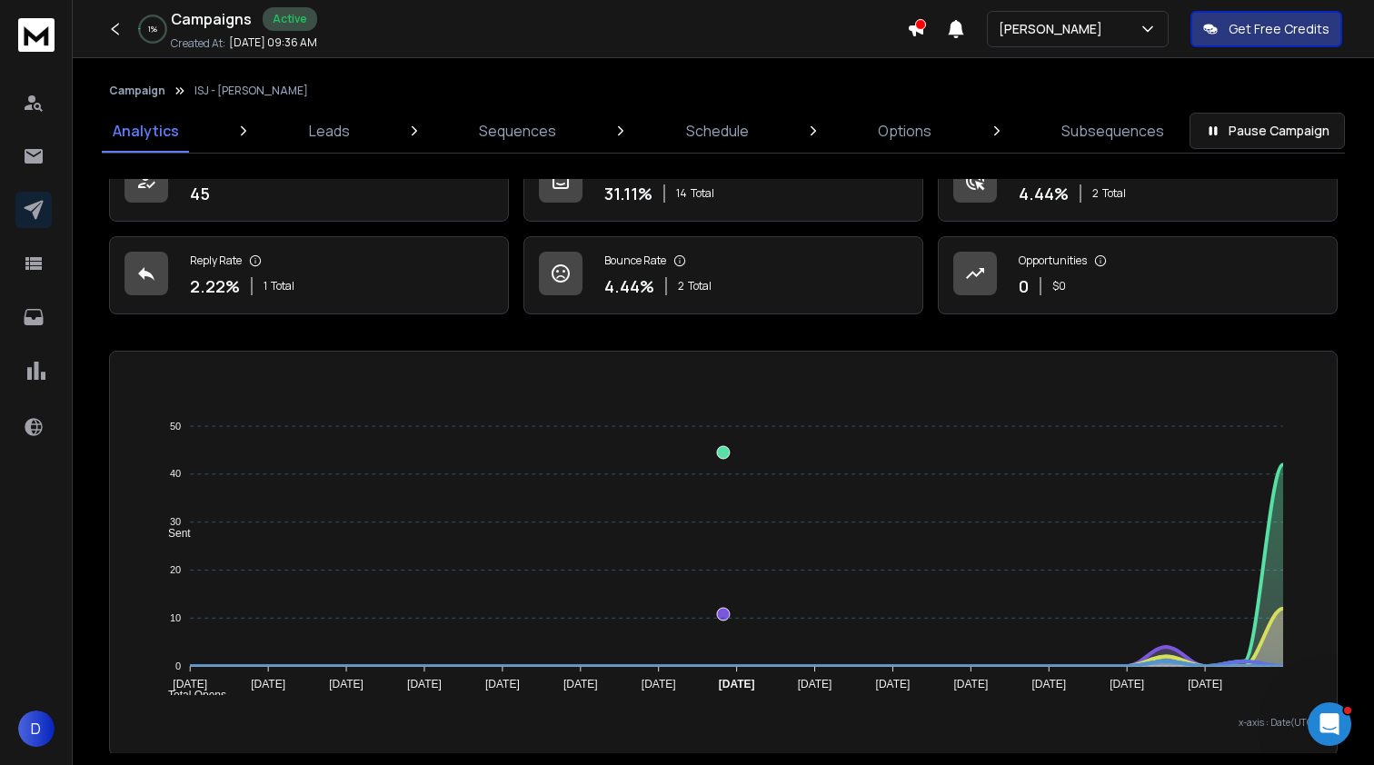
scroll to position [116, 0]
